Goal: Check status: Check status

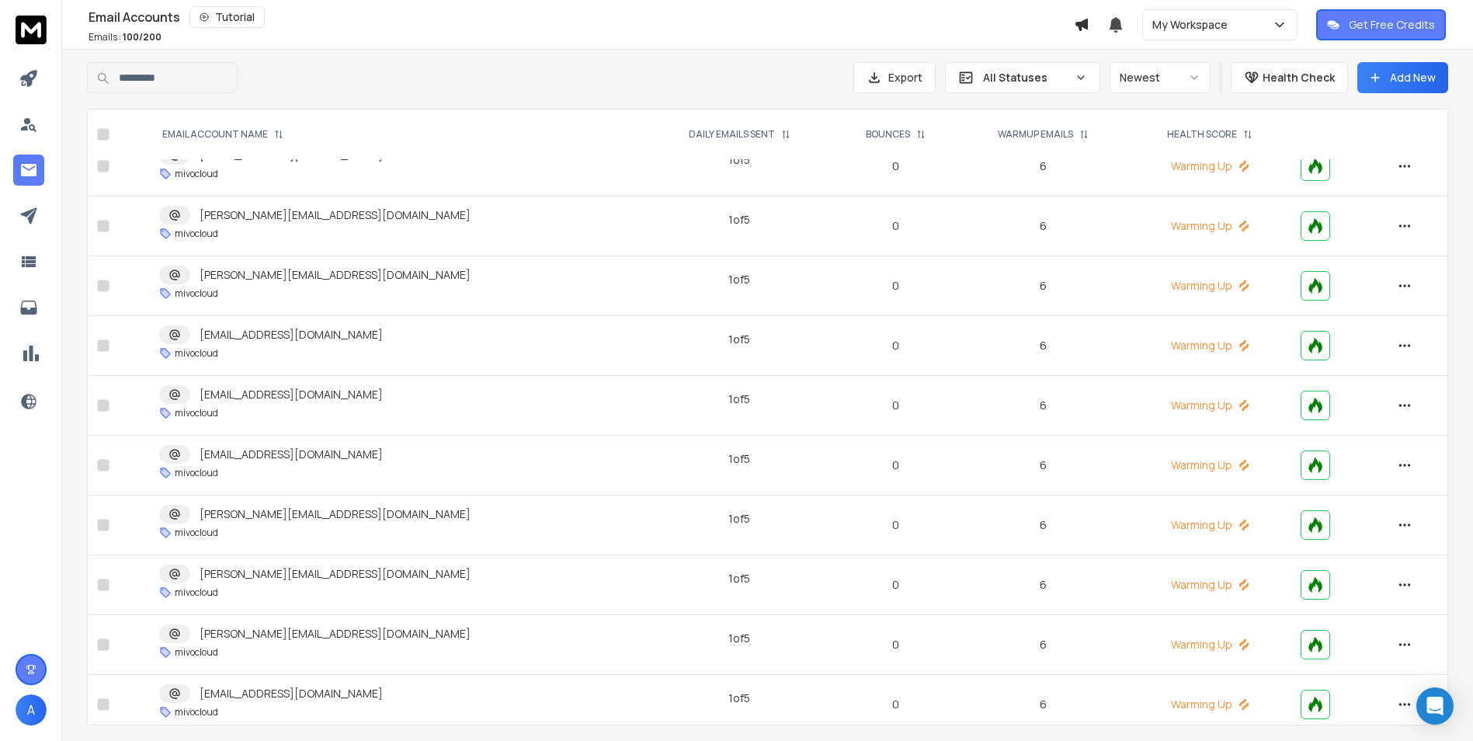
scroll to position [3307, 0]
click at [25, 225] on link at bounding box center [28, 215] width 31 height 31
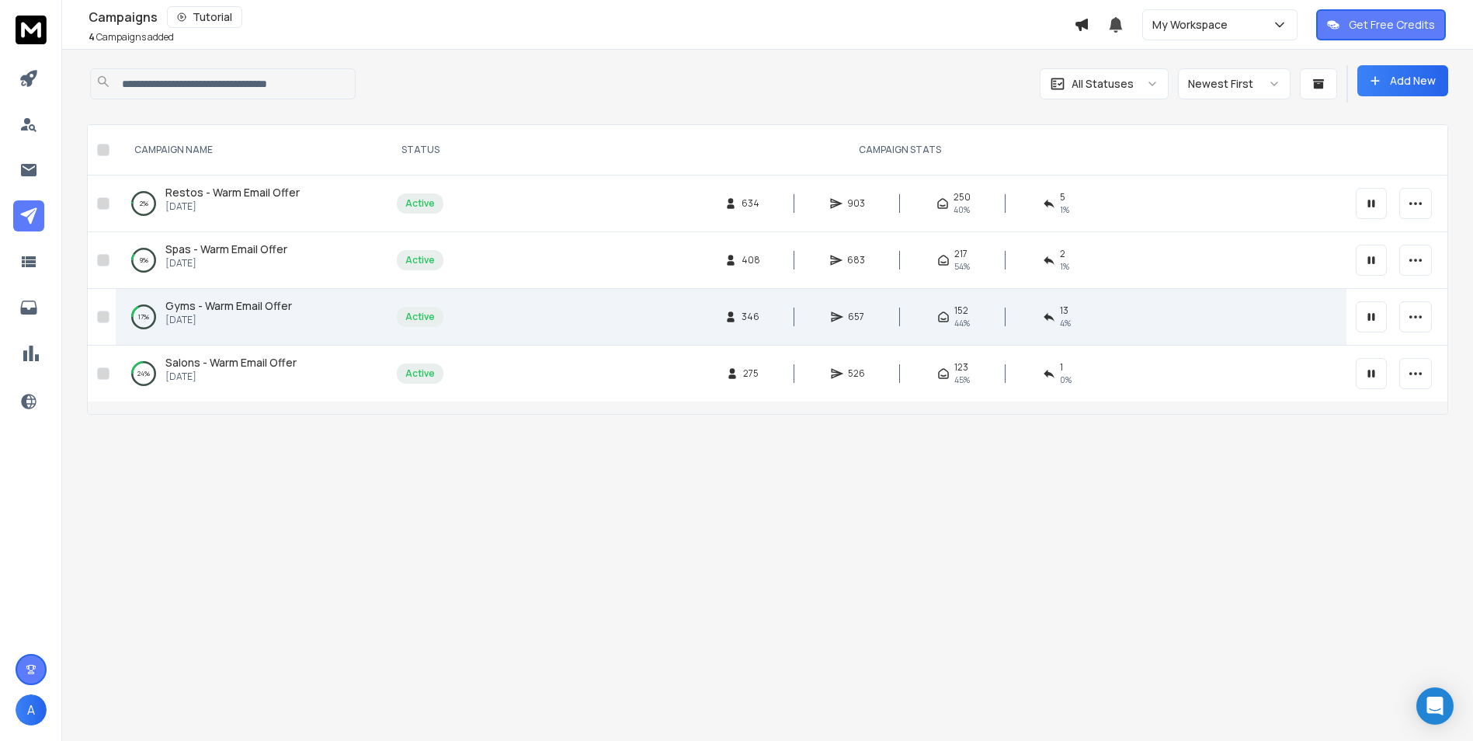
click at [965, 331] on td "346 657 152 44 % 13 4 %" at bounding box center [900, 317] width 894 height 57
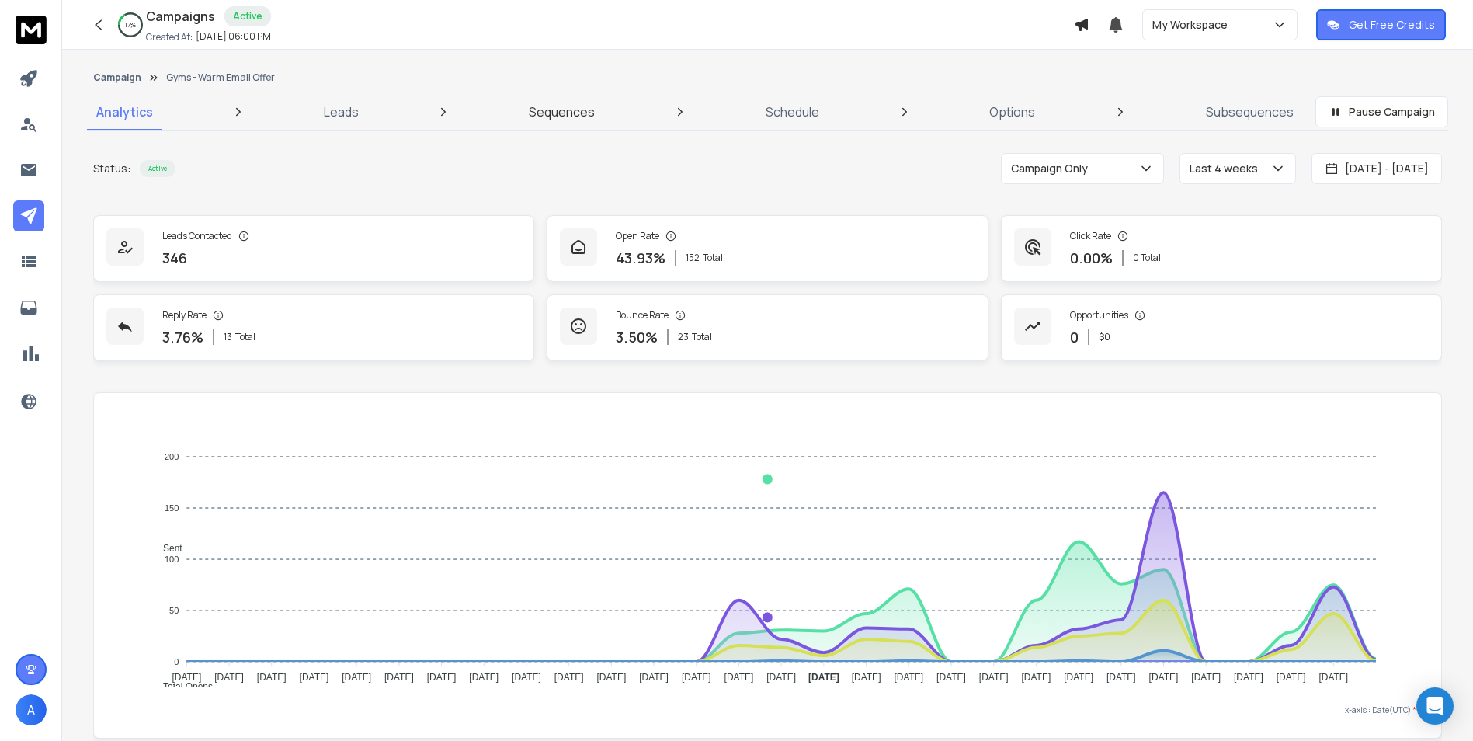
click at [562, 124] on link "Sequences" at bounding box center [562, 111] width 85 height 37
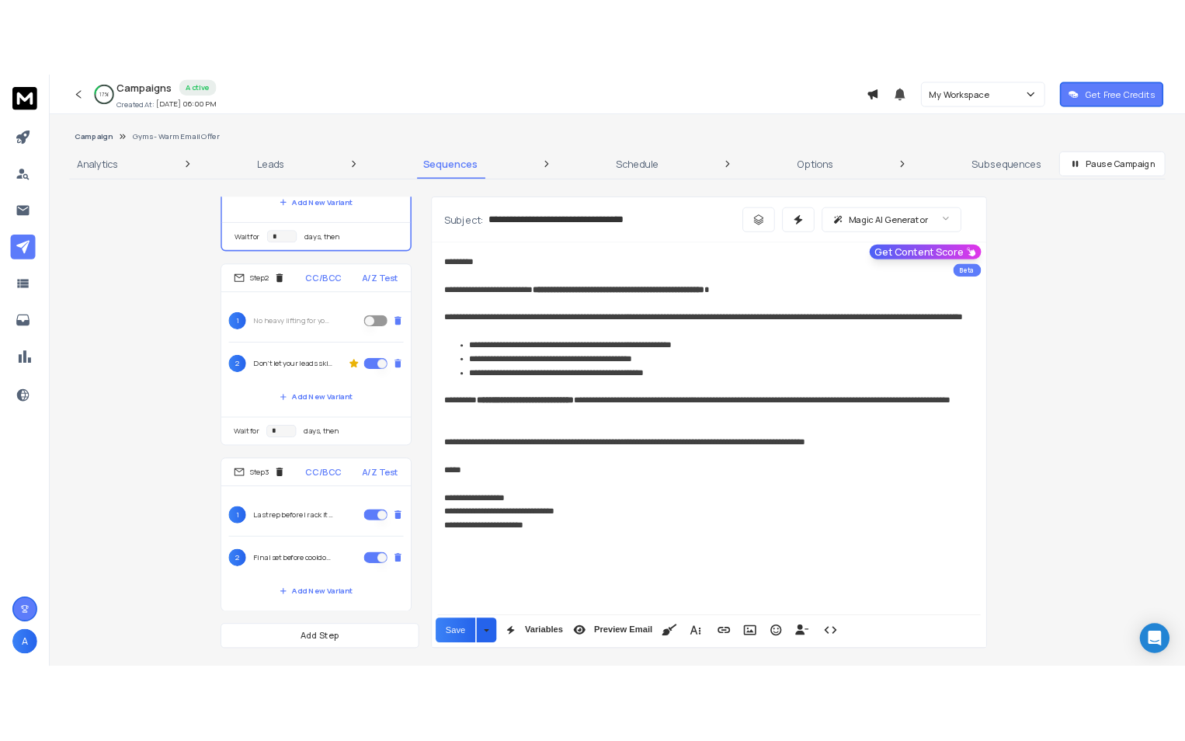
scroll to position [162, 0]
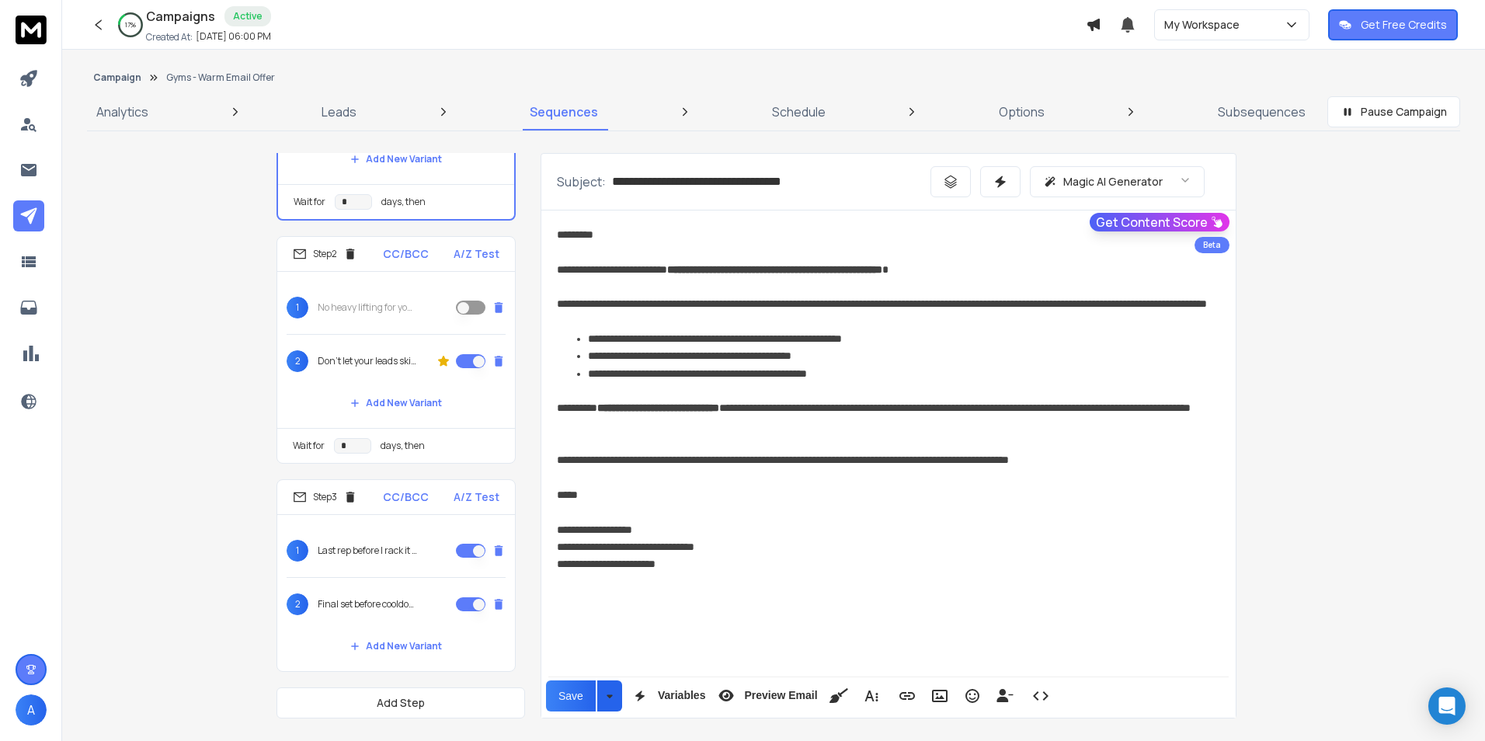
click at [1299, 333] on div "**********" at bounding box center [773, 436] width 1373 height 578
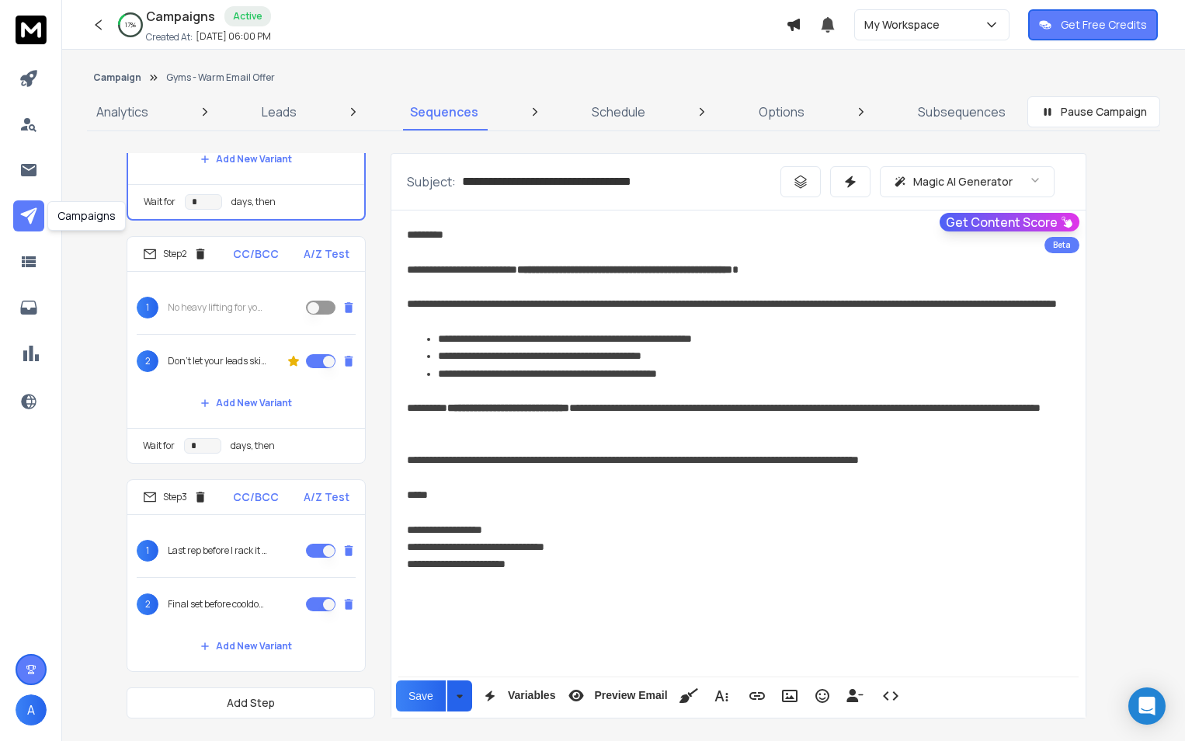
click at [27, 228] on link at bounding box center [28, 215] width 31 height 31
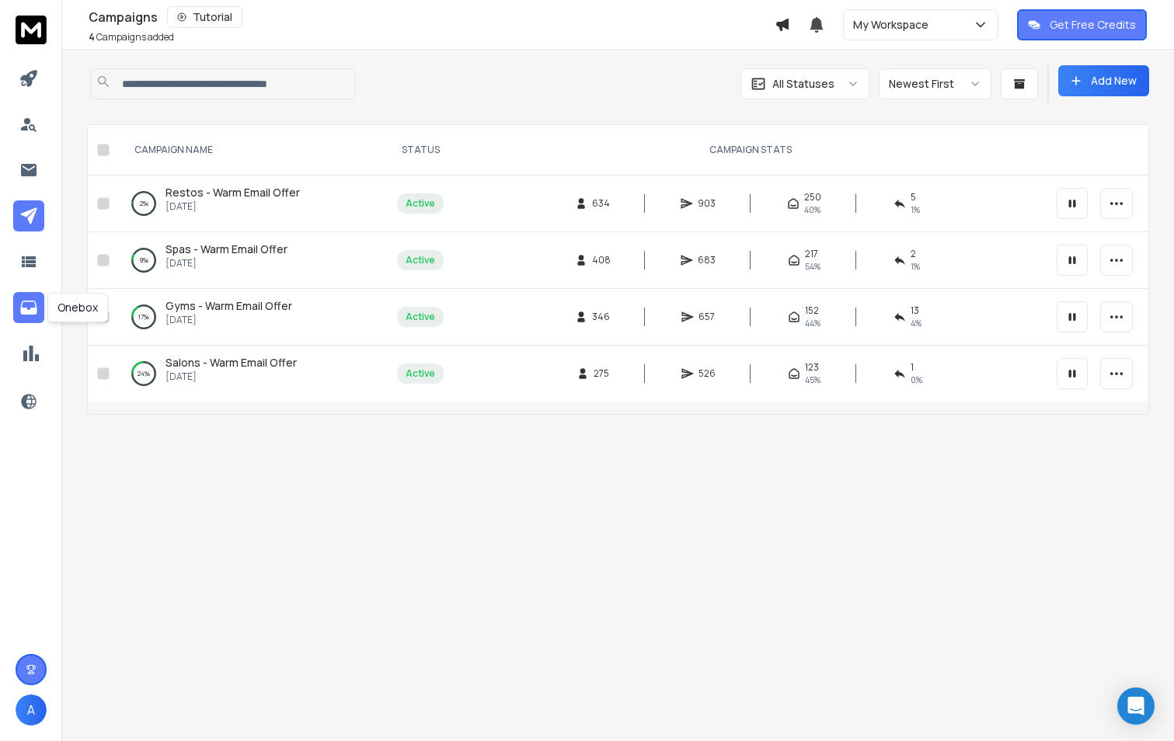
click at [41, 312] on link at bounding box center [28, 307] width 31 height 31
